Goal: Communication & Community: Answer question/provide support

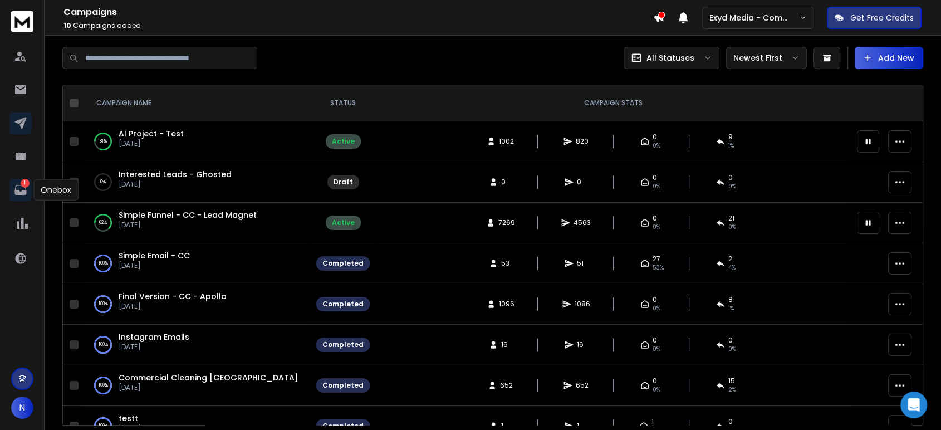
click at [18, 190] on icon at bounding box center [20, 190] width 12 height 10
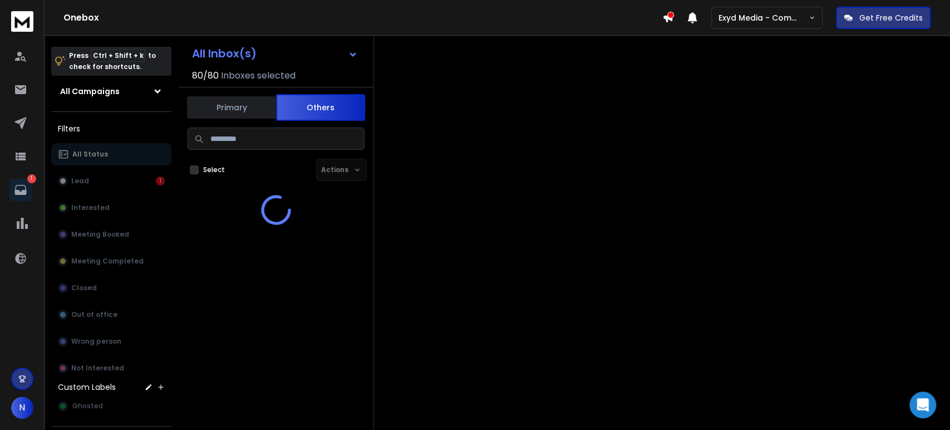
click at [321, 101] on button "Others" at bounding box center [320, 107] width 89 height 27
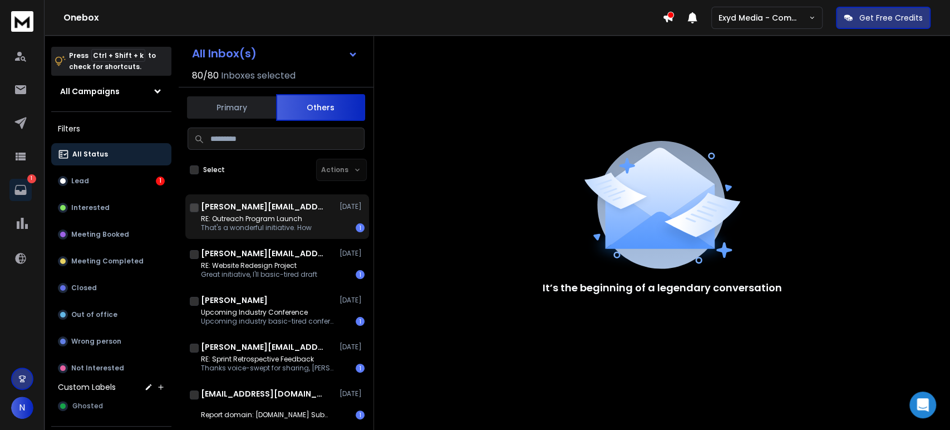
click at [320, 230] on div "RE: Outreach Program Launch That's a wonderful initiative. How 1" at bounding box center [283, 223] width 164 height 18
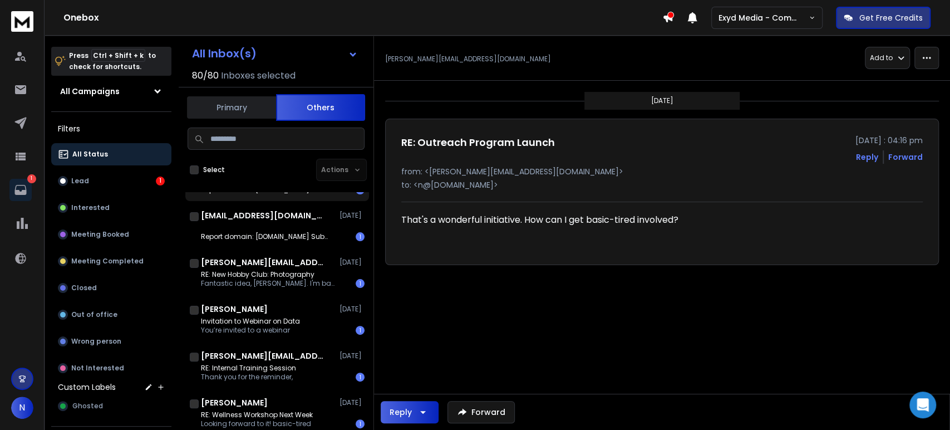
scroll to position [223, 0]
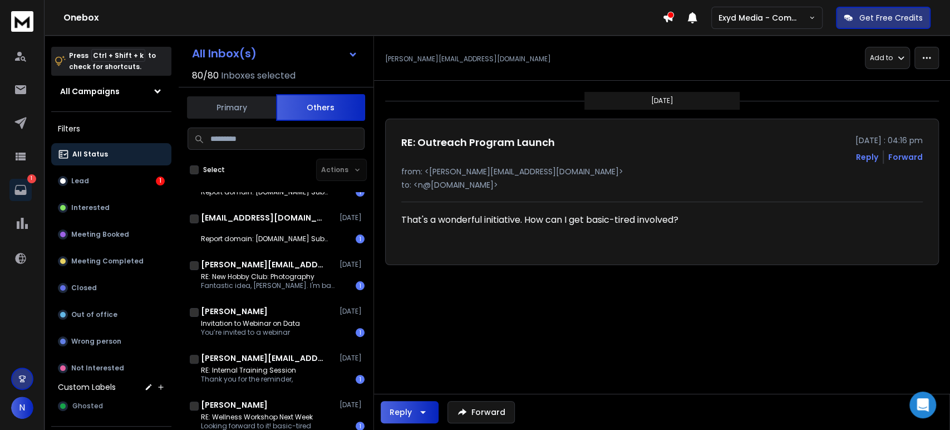
click at [307, 139] on input at bounding box center [276, 138] width 177 height 22
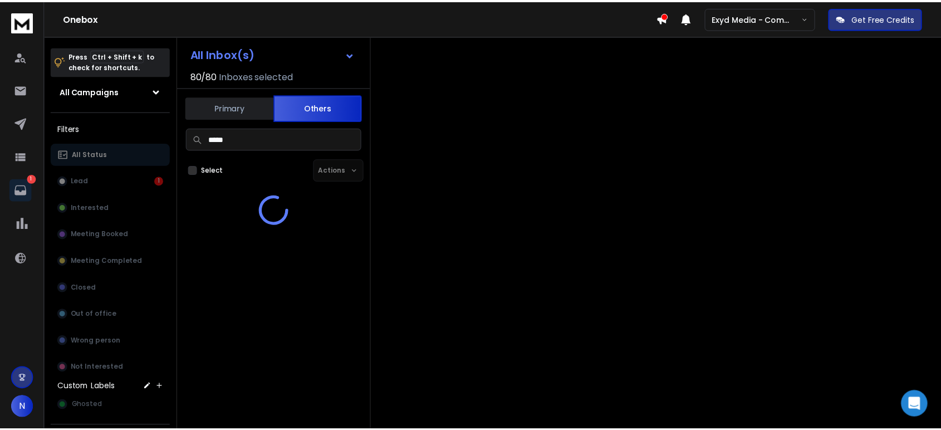
scroll to position [0, 0]
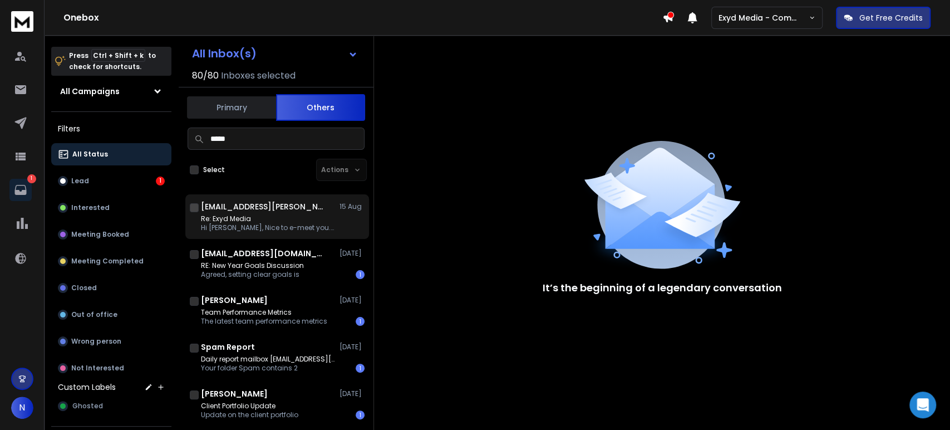
type input "*****"
click at [307, 212] on div "[EMAIL_ADDRESS][PERSON_NAME][DOMAIN_NAME] [DATE]" at bounding box center [283, 206] width 164 height 11
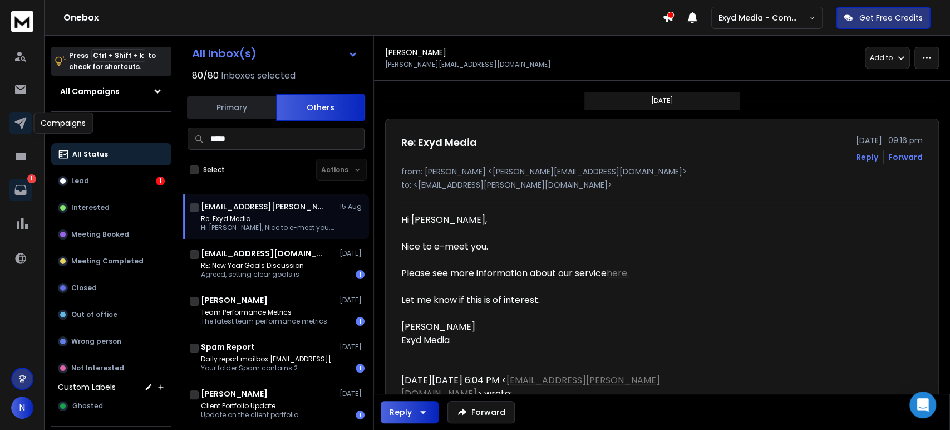
click at [23, 123] on icon at bounding box center [20, 123] width 12 height 12
